Goal: Task Accomplishment & Management: Use online tool/utility

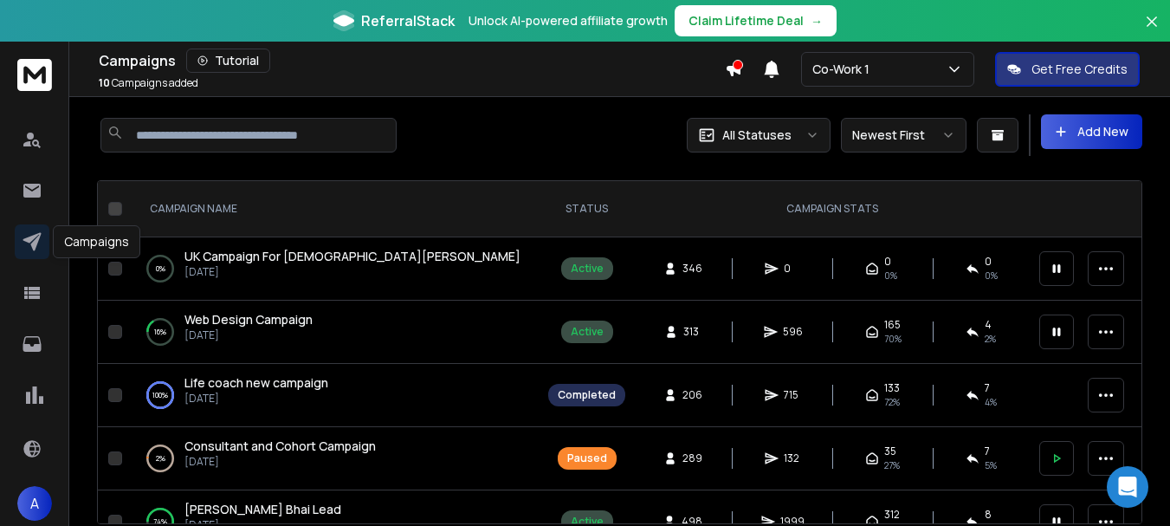
click at [41, 228] on link at bounding box center [32, 241] width 35 height 35
click at [1100, 130] on button "Add New" at bounding box center [1091, 131] width 101 height 35
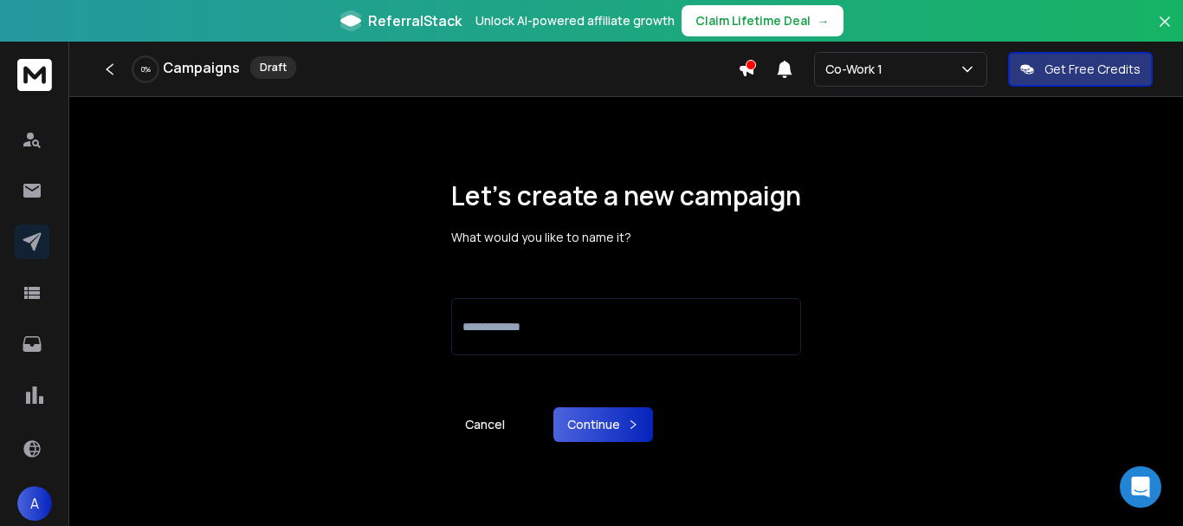
click at [547, 323] on input at bounding box center [626, 326] width 350 height 57
type input "**********"
click at [609, 437] on button "Continue" at bounding box center [604, 424] width 100 height 35
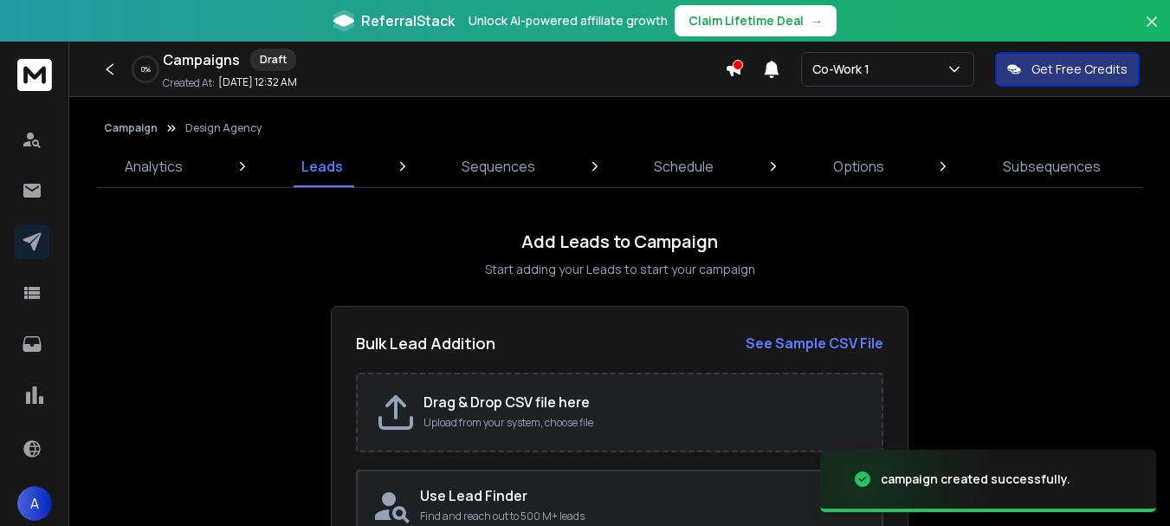
click at [496, 412] on h2 "Drag & Drop CSV file here" at bounding box center [644, 402] width 441 height 21
type input "**********"
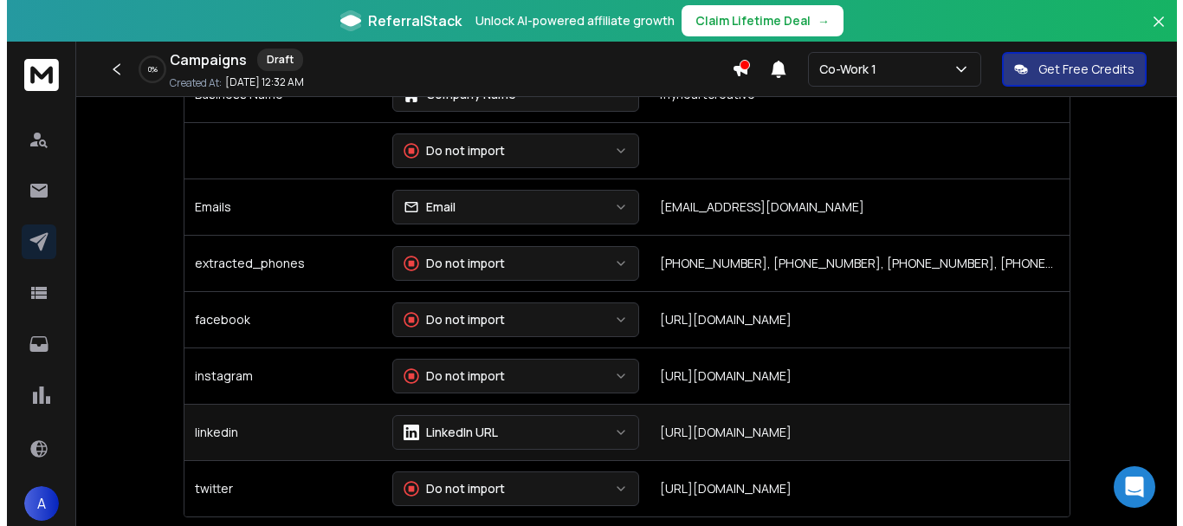
scroll to position [433, 0]
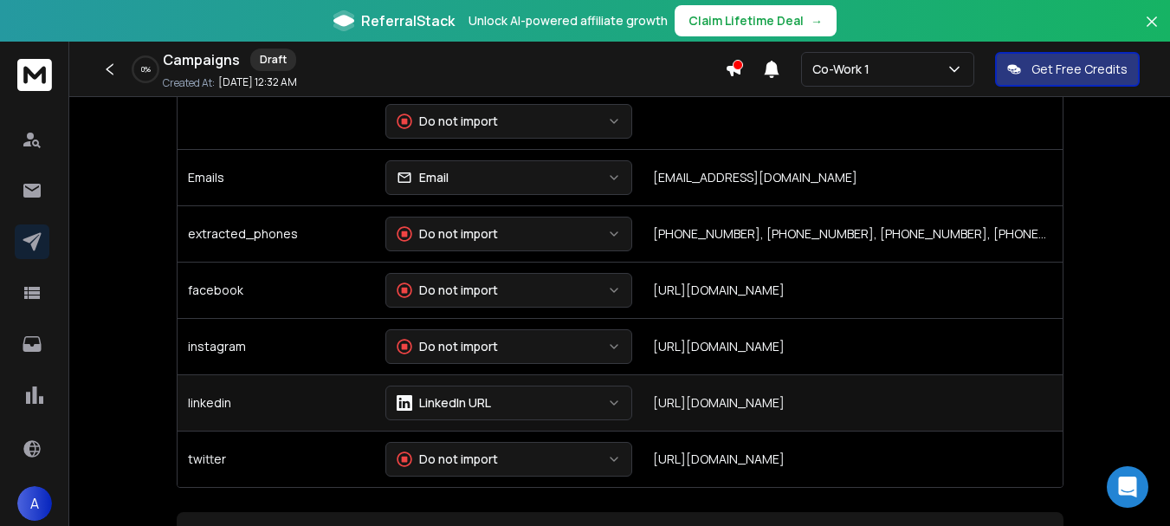
click at [616, 400] on icon "button" at bounding box center [614, 403] width 14 height 14
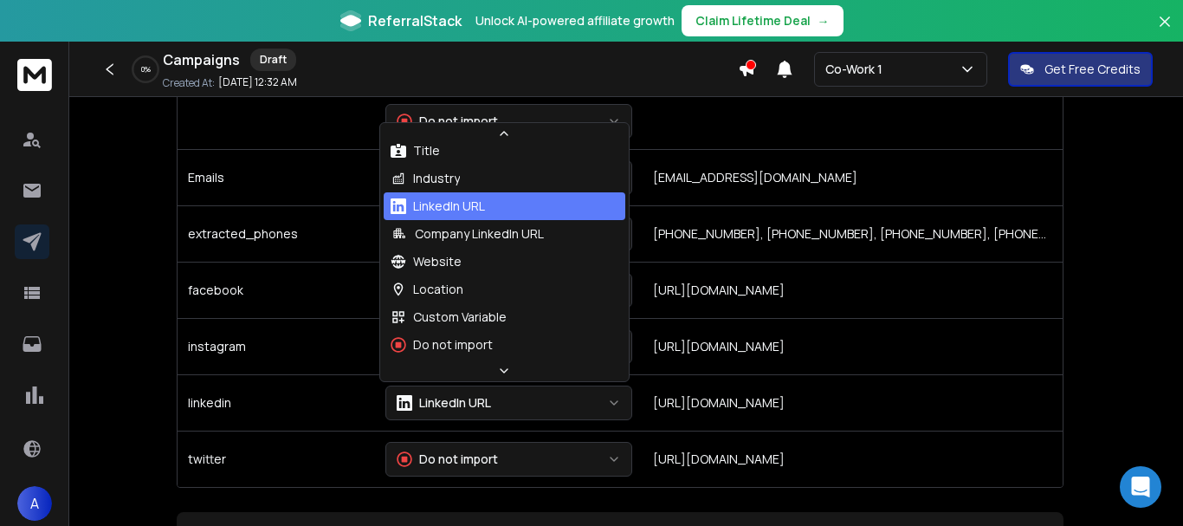
scroll to position [158, 0]
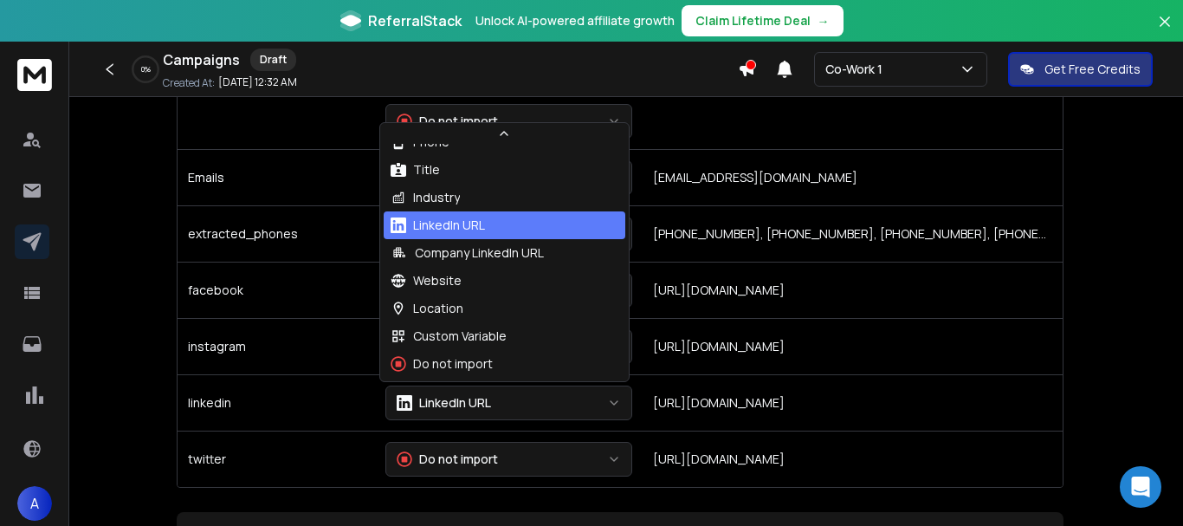
click at [469, 360] on button "Do not import" at bounding box center [509, 346] width 247 height 35
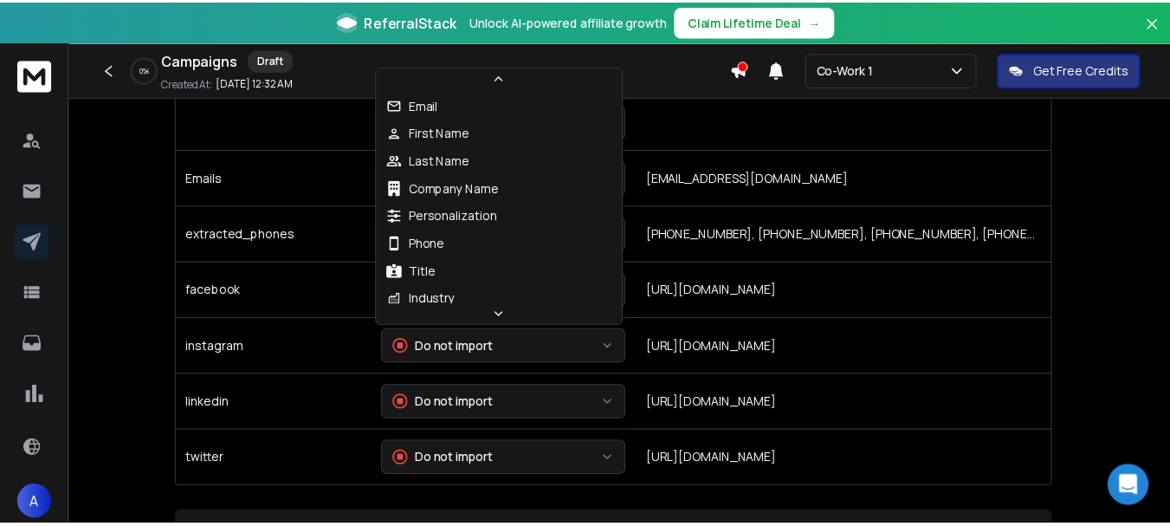
scroll to position [175, 0]
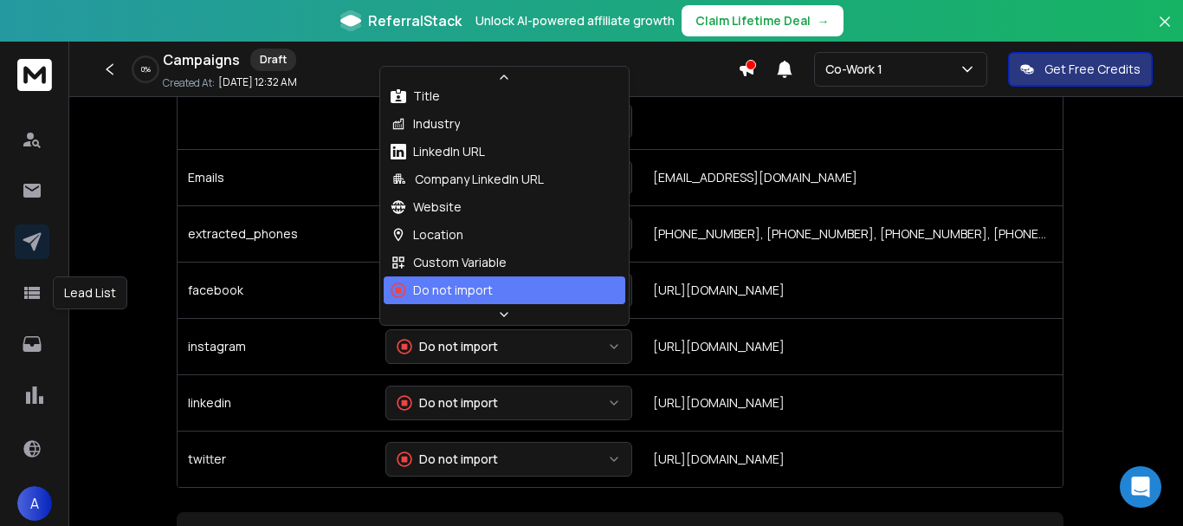
click at [122, 256] on div "Web Design Agency Complete Lead List.csv File Processed Upload all variables CO…" at bounding box center [585, 178] width 1170 height 1141
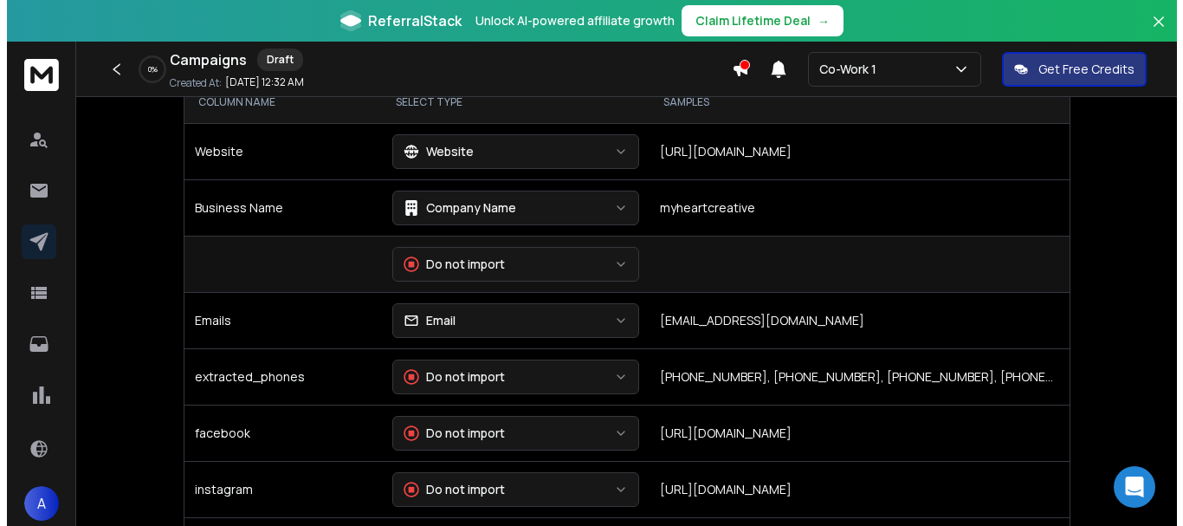
scroll to position [260, 0]
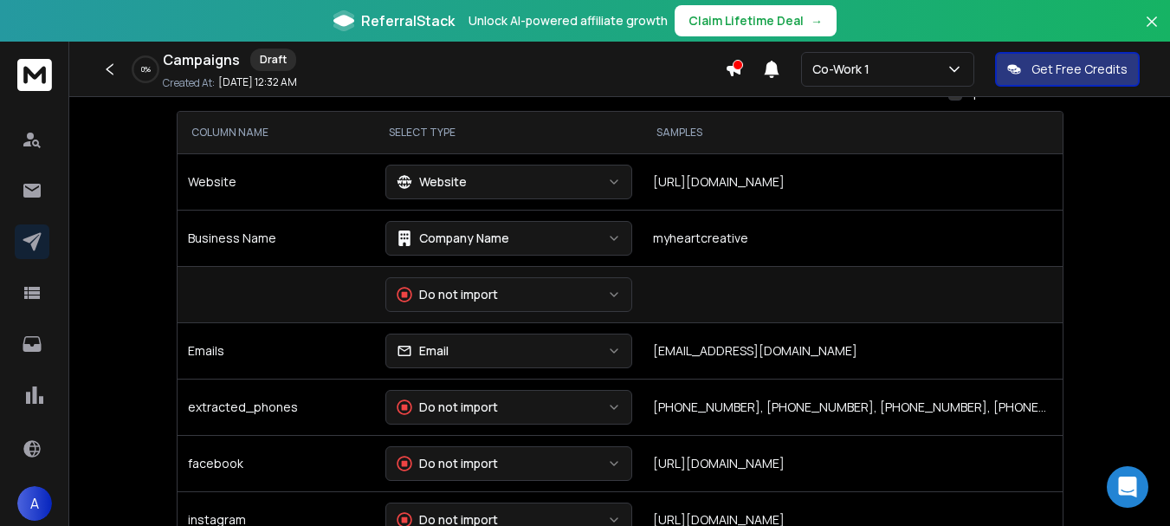
click at [583, 295] on button "Do not import" at bounding box center [509, 294] width 247 height 35
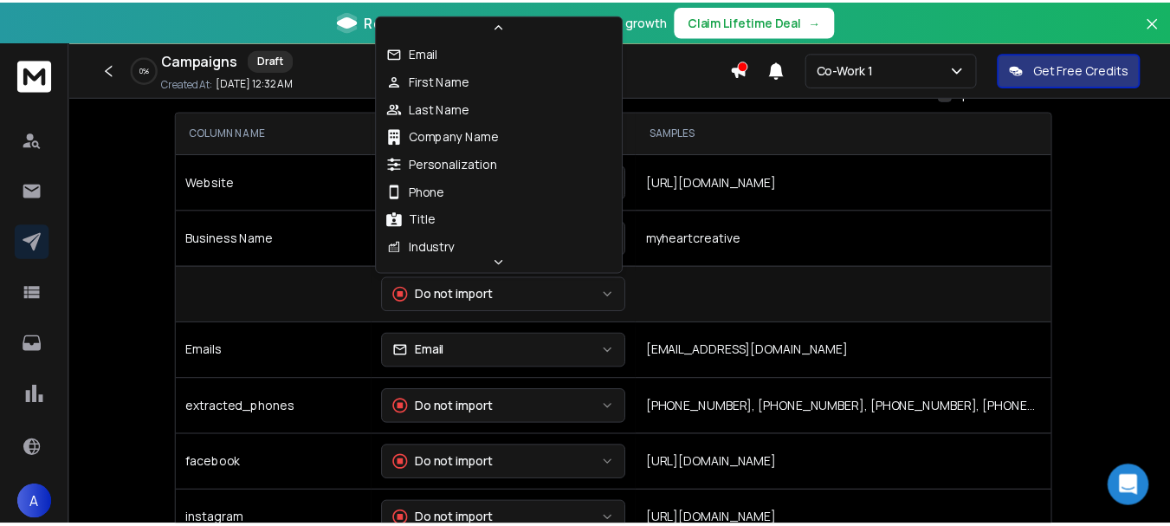
scroll to position [175, 0]
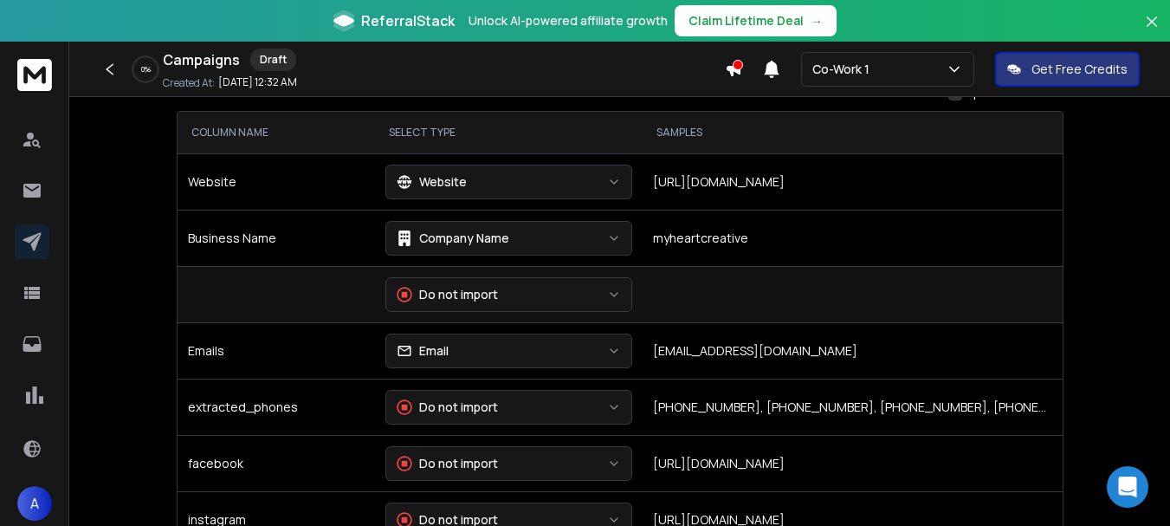
click at [266, 301] on td at bounding box center [277, 294] width 198 height 56
click at [742, 308] on td at bounding box center [853, 294] width 420 height 56
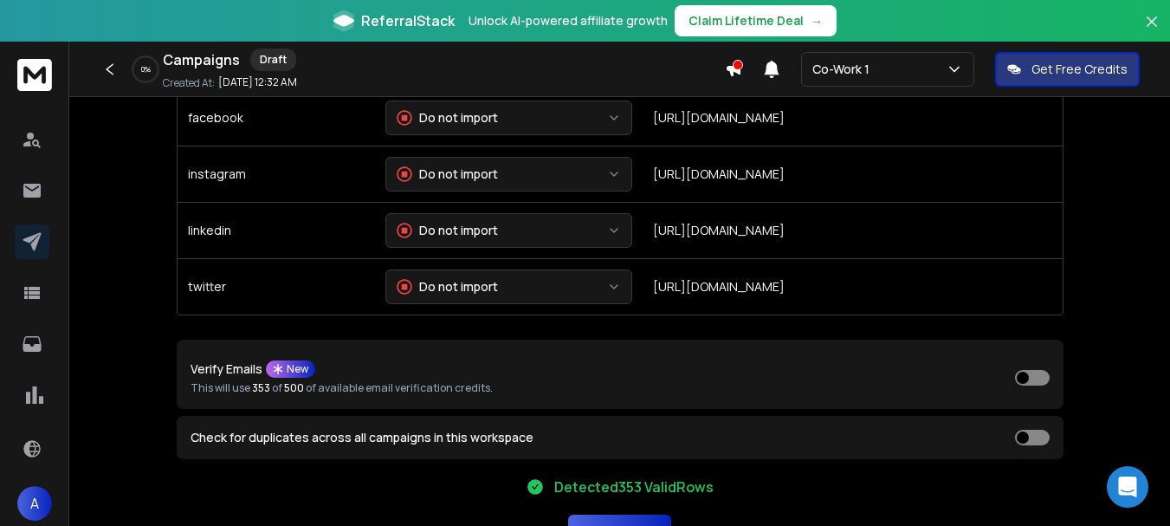
scroll to position [657, 0]
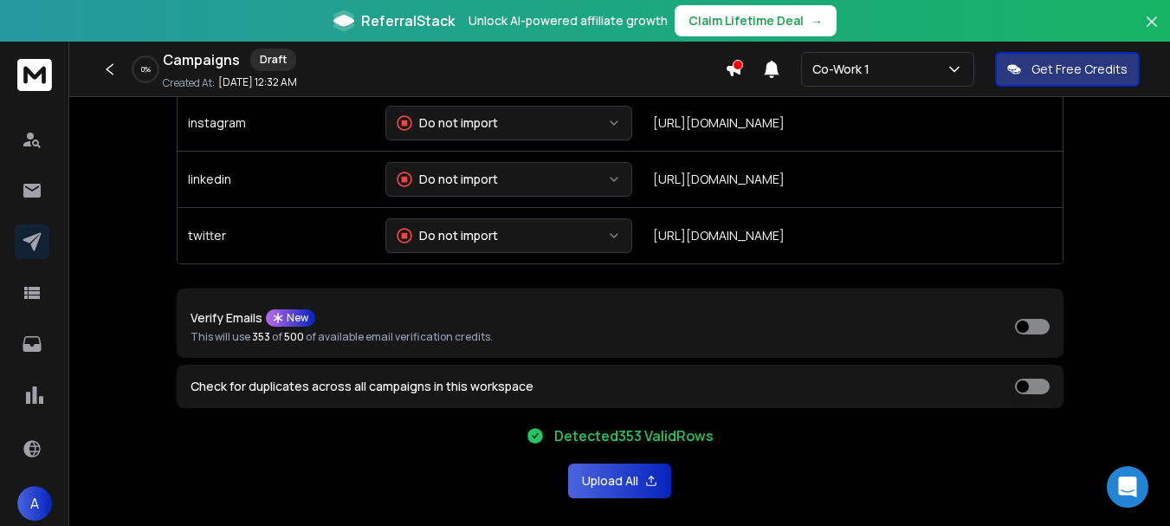
click at [619, 482] on button "Upload All" at bounding box center [619, 480] width 103 height 35
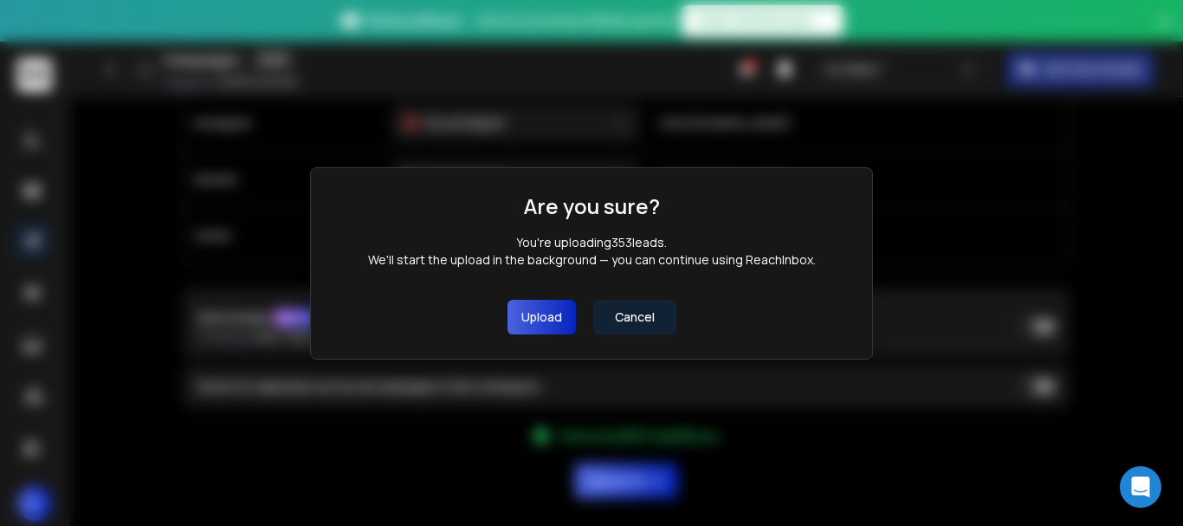
click at [534, 311] on button "Upload" at bounding box center [542, 317] width 68 height 35
